Goal: Task Accomplishment & Management: Use online tool/utility

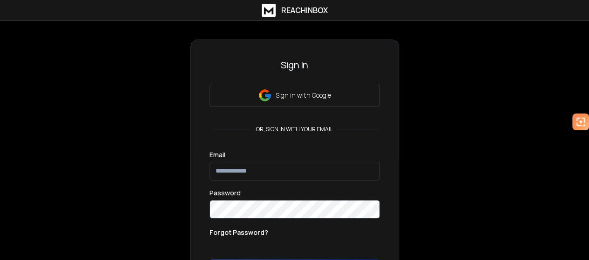
click at [317, 95] on p "Sign in with Google" at bounding box center [303, 95] width 55 height 9
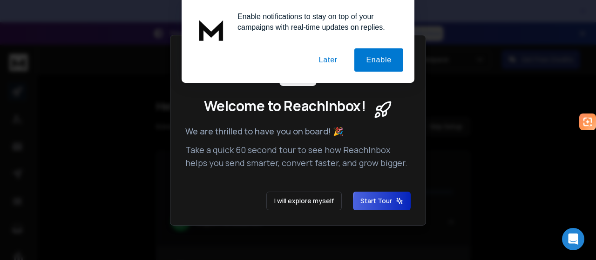
click at [329, 58] on button "Later" at bounding box center [328, 59] width 42 height 23
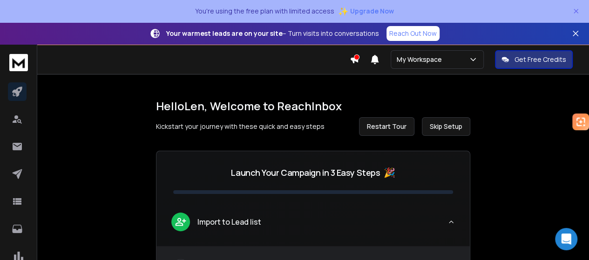
click at [526, 68] on button "Get Free Credits" at bounding box center [534, 59] width 78 height 19
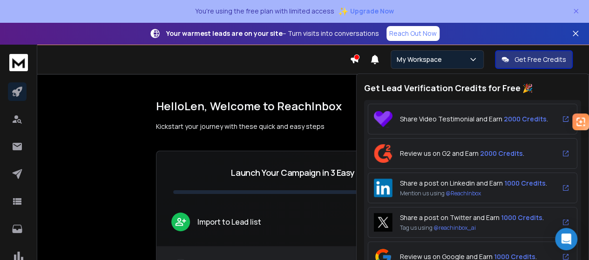
click at [425, 55] on p "My Workspace" at bounding box center [421, 59] width 49 height 9
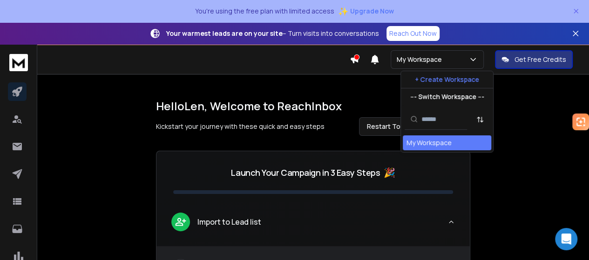
click at [81, 121] on div "Hello [PERSON_NAME] , Welcome to ReachInbox Kickstart your journey with these q…" at bounding box center [313, 263] width 522 height 359
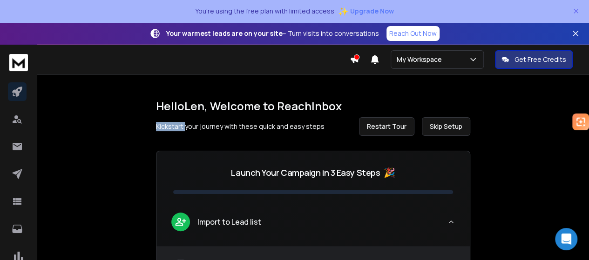
click at [81, 121] on div "Hello [PERSON_NAME] , Welcome to ReachInbox Kickstart your journey with these q…" at bounding box center [313, 263] width 522 height 359
click at [20, 146] on icon at bounding box center [17, 146] width 9 height 7
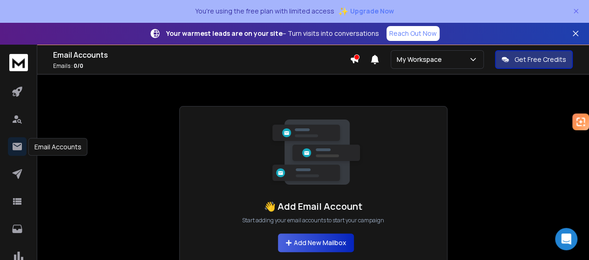
click at [304, 240] on button "Add New Mailbox" at bounding box center [316, 243] width 76 height 19
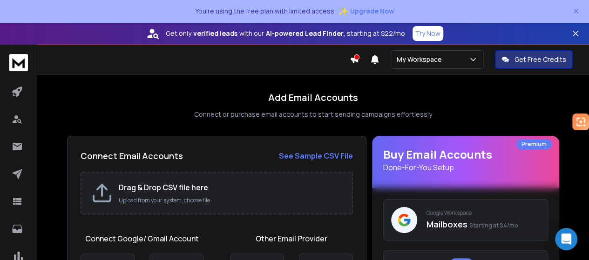
click at [148, 94] on div "Add Email Accounts Connect or purchase email accounts to start sending campaign…" at bounding box center [313, 105] width 552 height 28
click at [418, 34] on p "Try Now" at bounding box center [427, 33] width 25 height 9
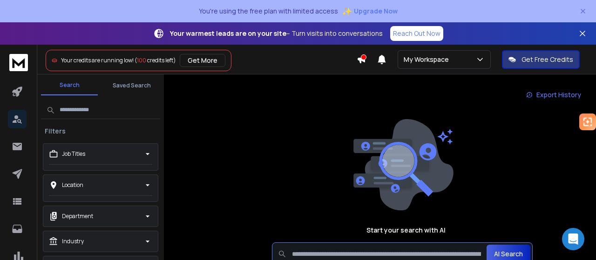
click at [268, 60] on div "Your credits are running low! ( 100 credits left) Get More" at bounding box center [205, 59] width 304 height 23
click at [411, 31] on p "Reach Out Now" at bounding box center [416, 33] width 47 height 9
